Goal: Task Accomplishment & Management: Manage account settings

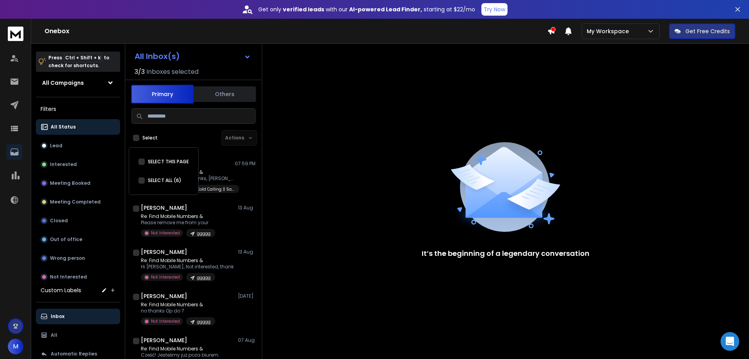
click at [137, 137] on button "SELECT THIS PAGE" at bounding box center [136, 138] width 6 height 6
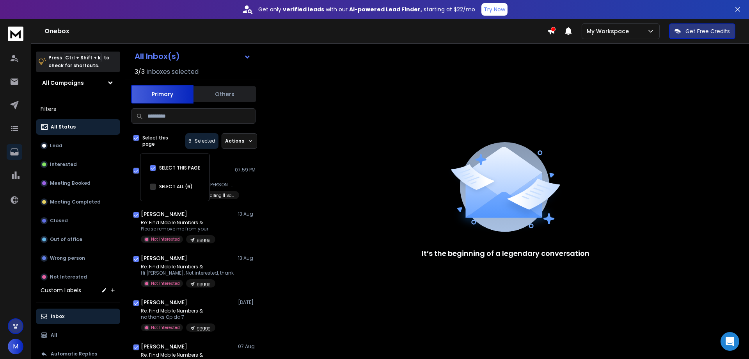
click at [164, 188] on label "SELECT ALL (6)" at bounding box center [176, 186] width 34 height 6
click at [154, 186] on button "SELECT THIS PAGE" at bounding box center [153, 186] width 6 height 6
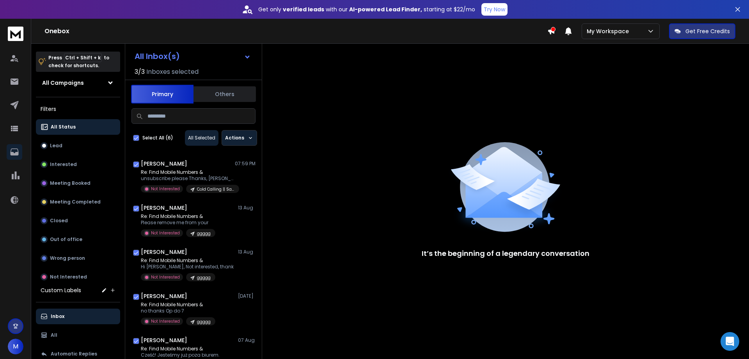
click at [255, 136] on button "Actions" at bounding box center [240, 138] width 36 height 16
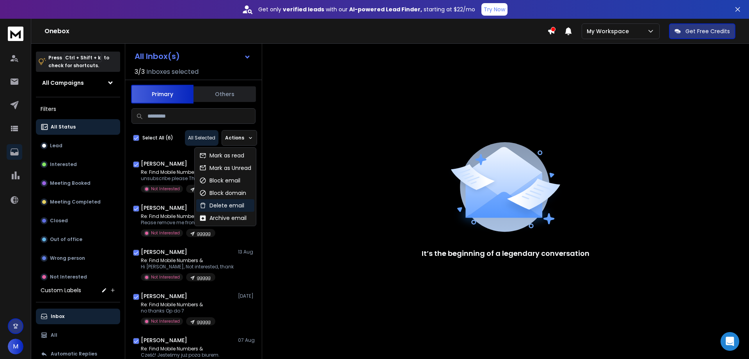
click at [217, 208] on div "Delete email" at bounding box center [221, 205] width 45 height 8
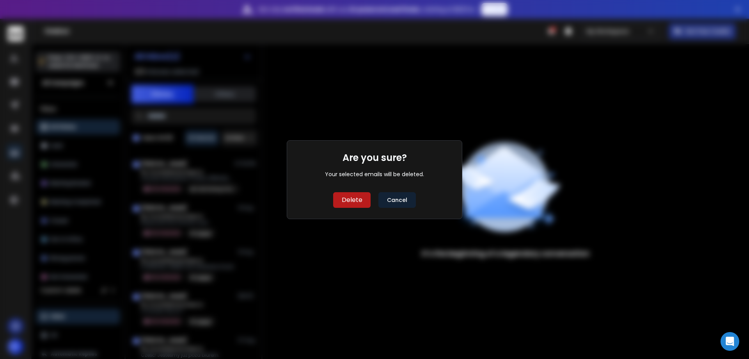
click at [343, 201] on button "Delete" at bounding box center [351, 200] width 37 height 16
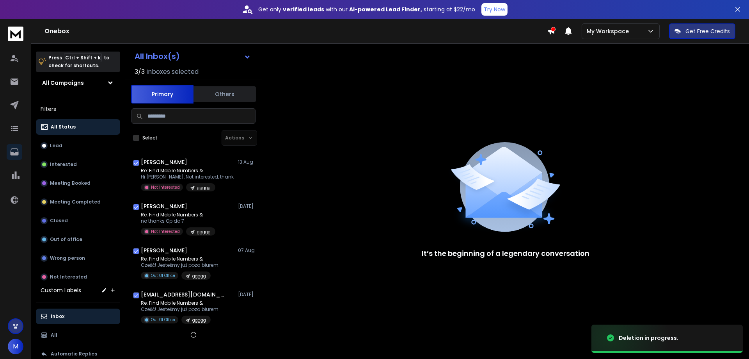
scroll to position [82, 0]
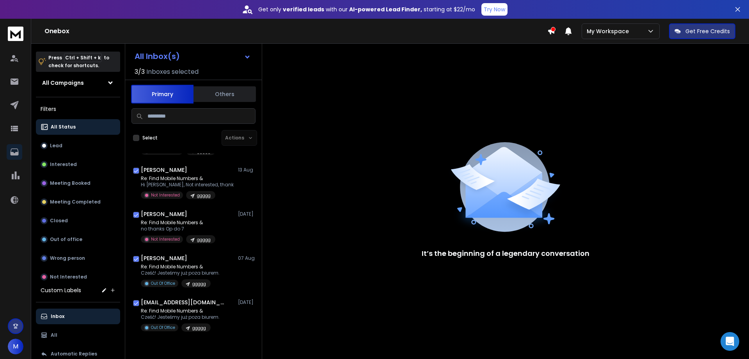
click at [244, 137] on div "Actions" at bounding box center [240, 138] width 36 height 16
click at [136, 139] on button "SELECT THIS PAGE" at bounding box center [136, 138] width 6 height 6
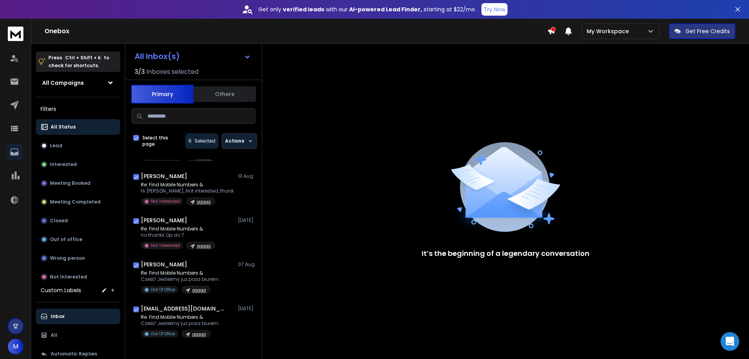
click at [251, 142] on icon "button" at bounding box center [250, 141] width 6 height 6
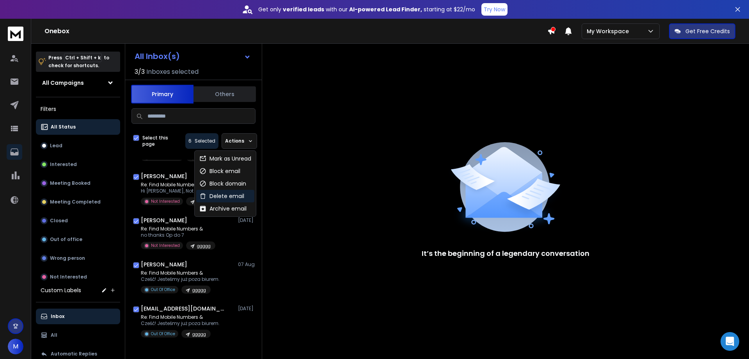
click at [229, 199] on div "Delete email" at bounding box center [221, 196] width 45 height 8
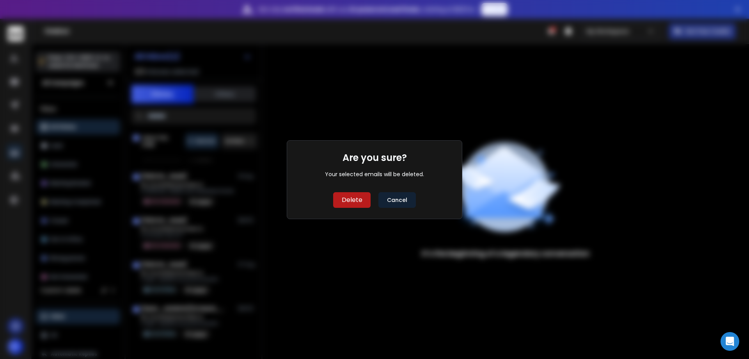
click at [349, 199] on button "Delete" at bounding box center [351, 200] width 37 height 16
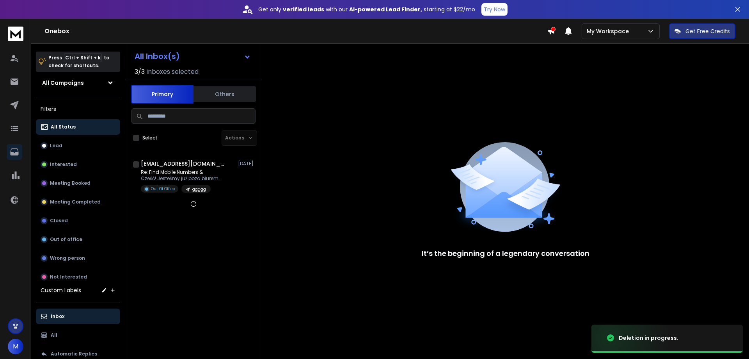
scroll to position [0, 0]
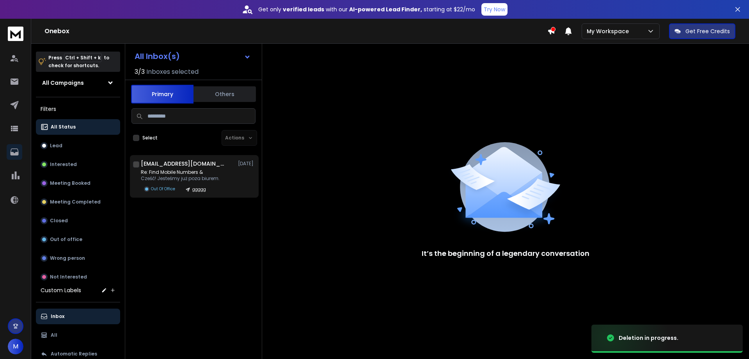
click at [158, 167] on h1 "[EMAIL_ADDRESS][DOMAIN_NAME]" at bounding box center [184, 164] width 86 height 8
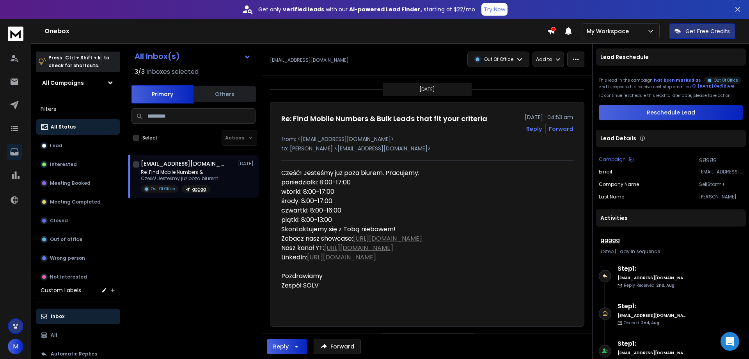
click at [573, 58] on icon "button" at bounding box center [576, 59] width 7 height 7
click at [552, 93] on div "Delete email" at bounding box center [553, 89] width 58 height 12
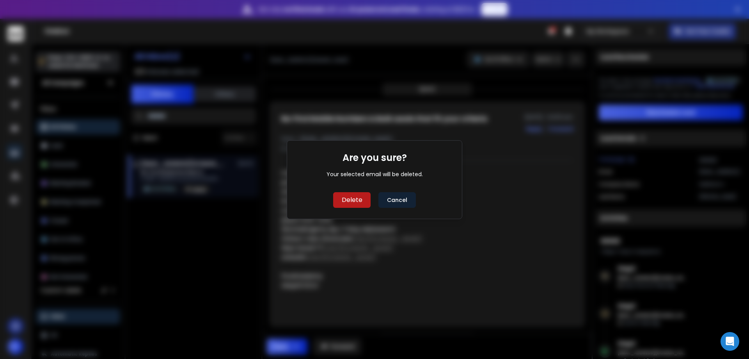
click at [356, 197] on button "Delete" at bounding box center [351, 200] width 37 height 16
